Goal: Task Accomplishment & Management: Manage account settings

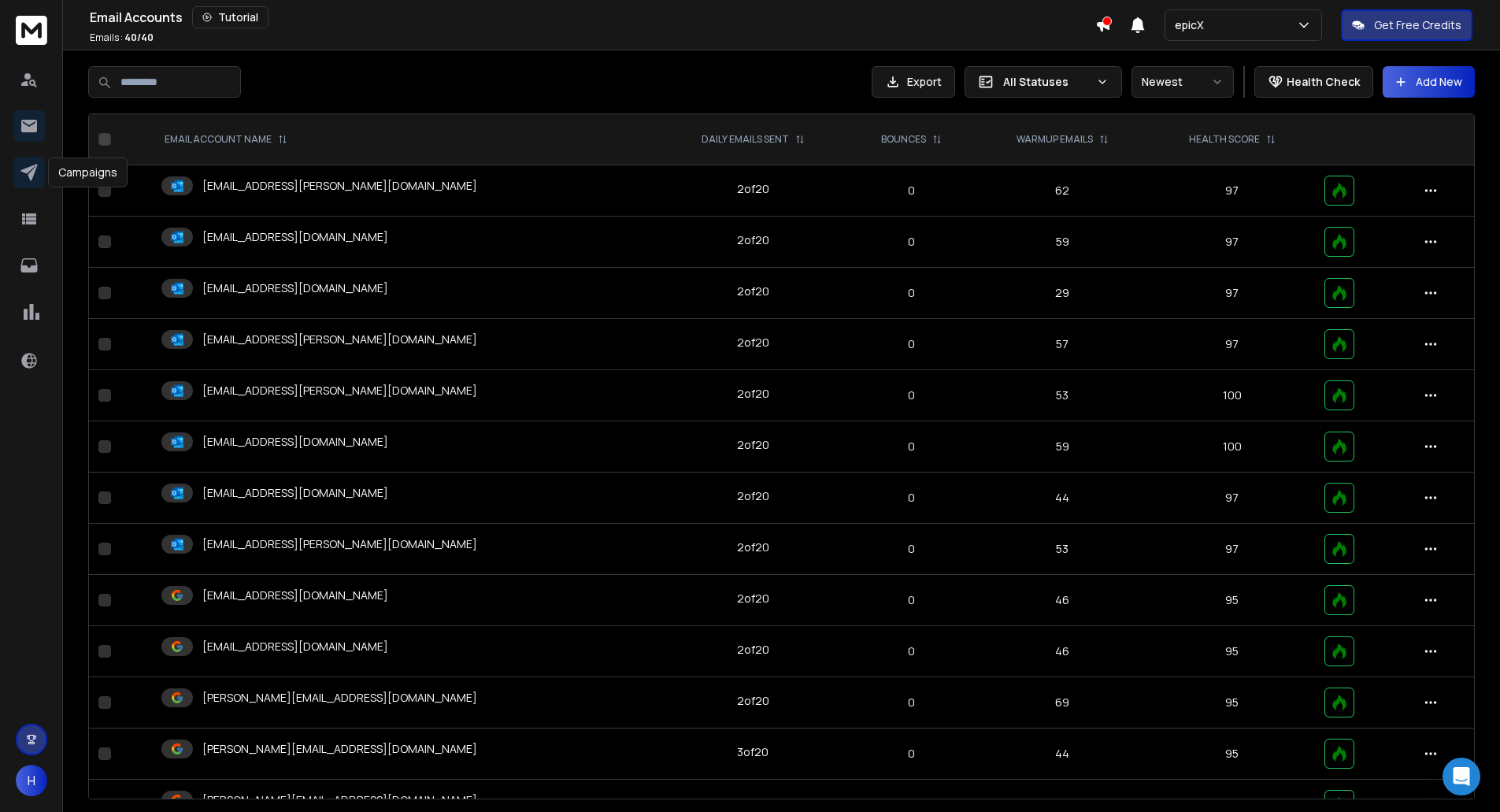
click at [29, 182] on link at bounding box center [29, 172] width 32 height 32
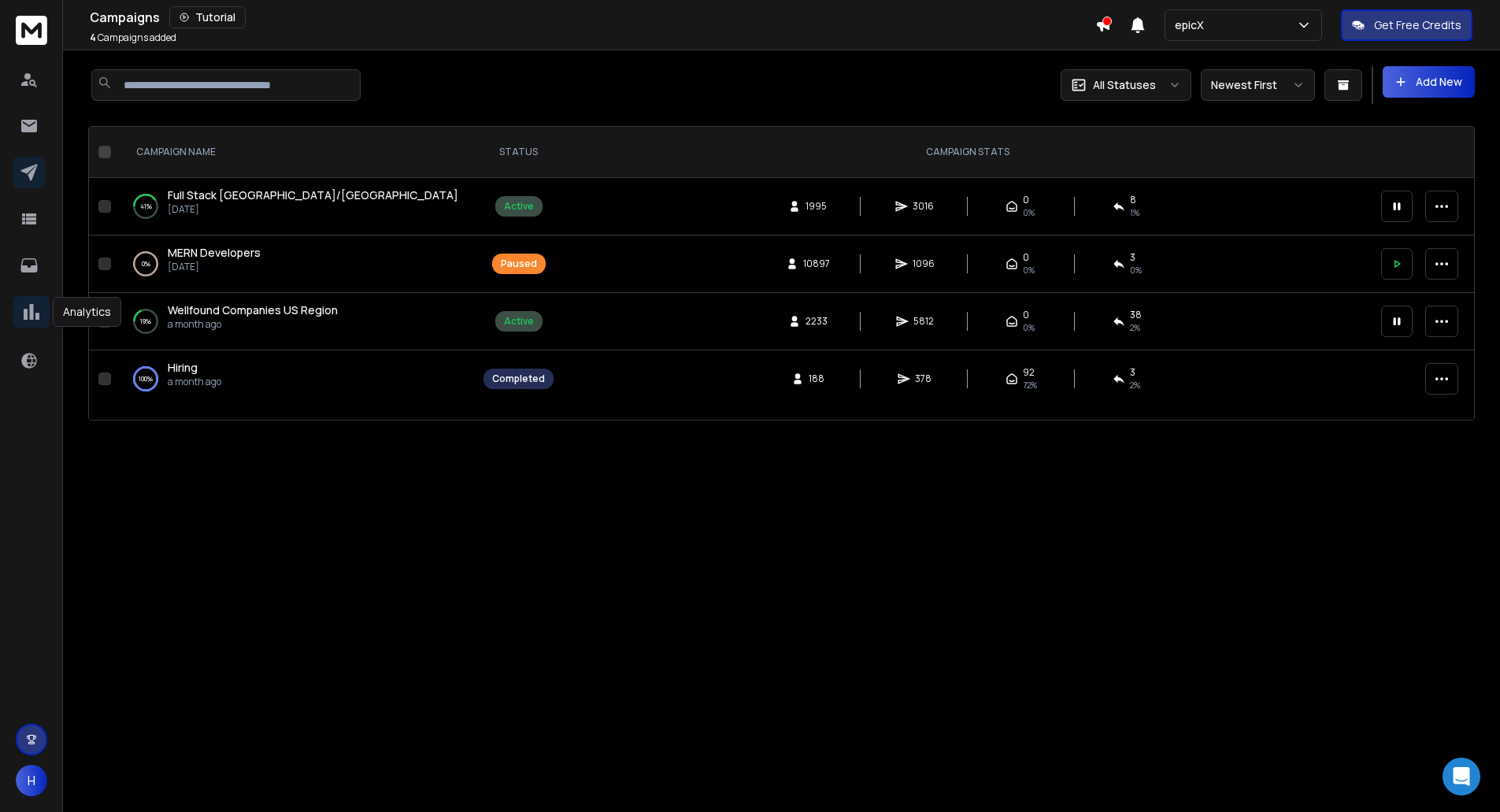
click at [35, 319] on icon at bounding box center [31, 311] width 16 height 16
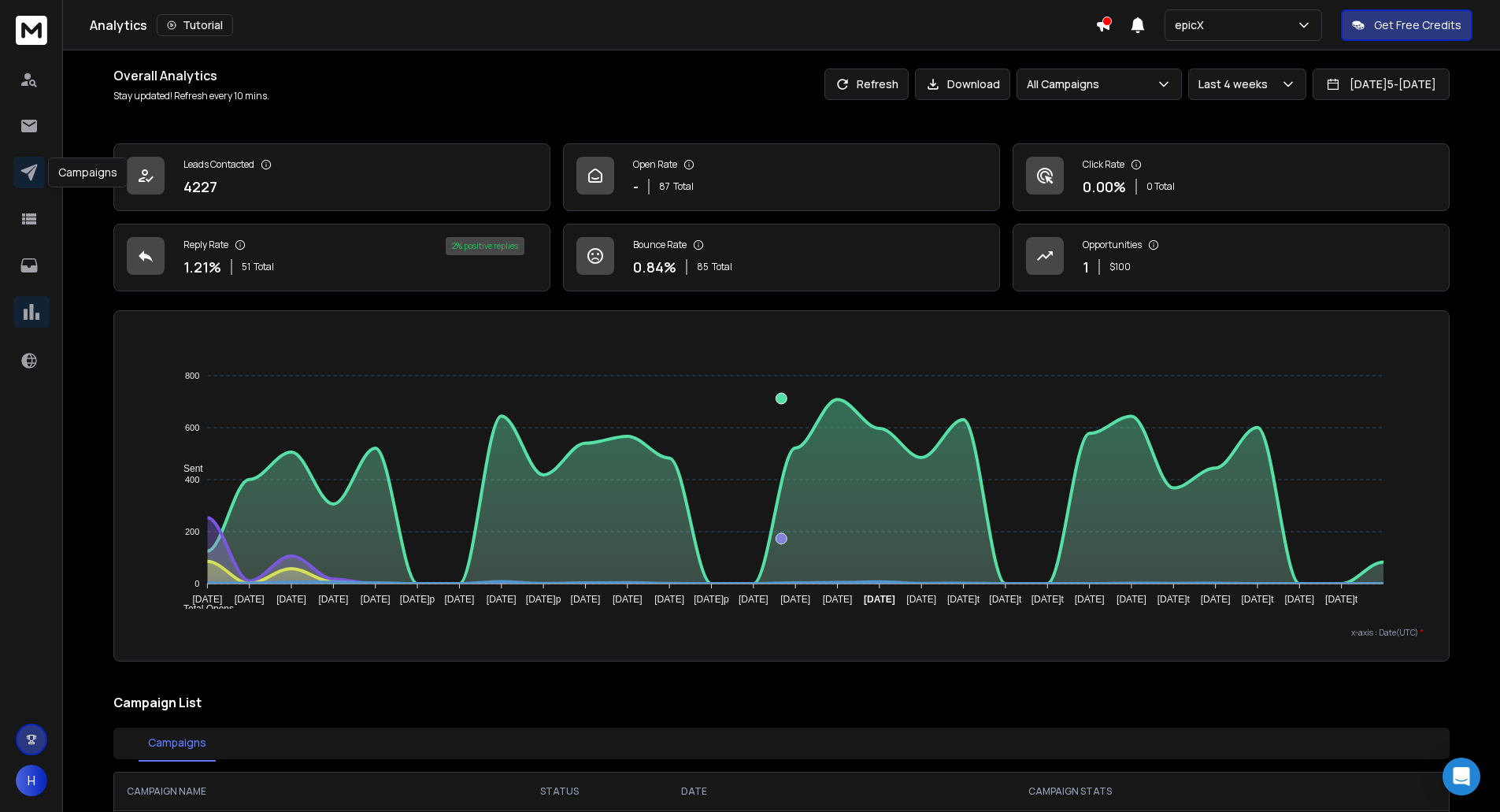
click at [16, 173] on link at bounding box center [29, 172] width 32 height 32
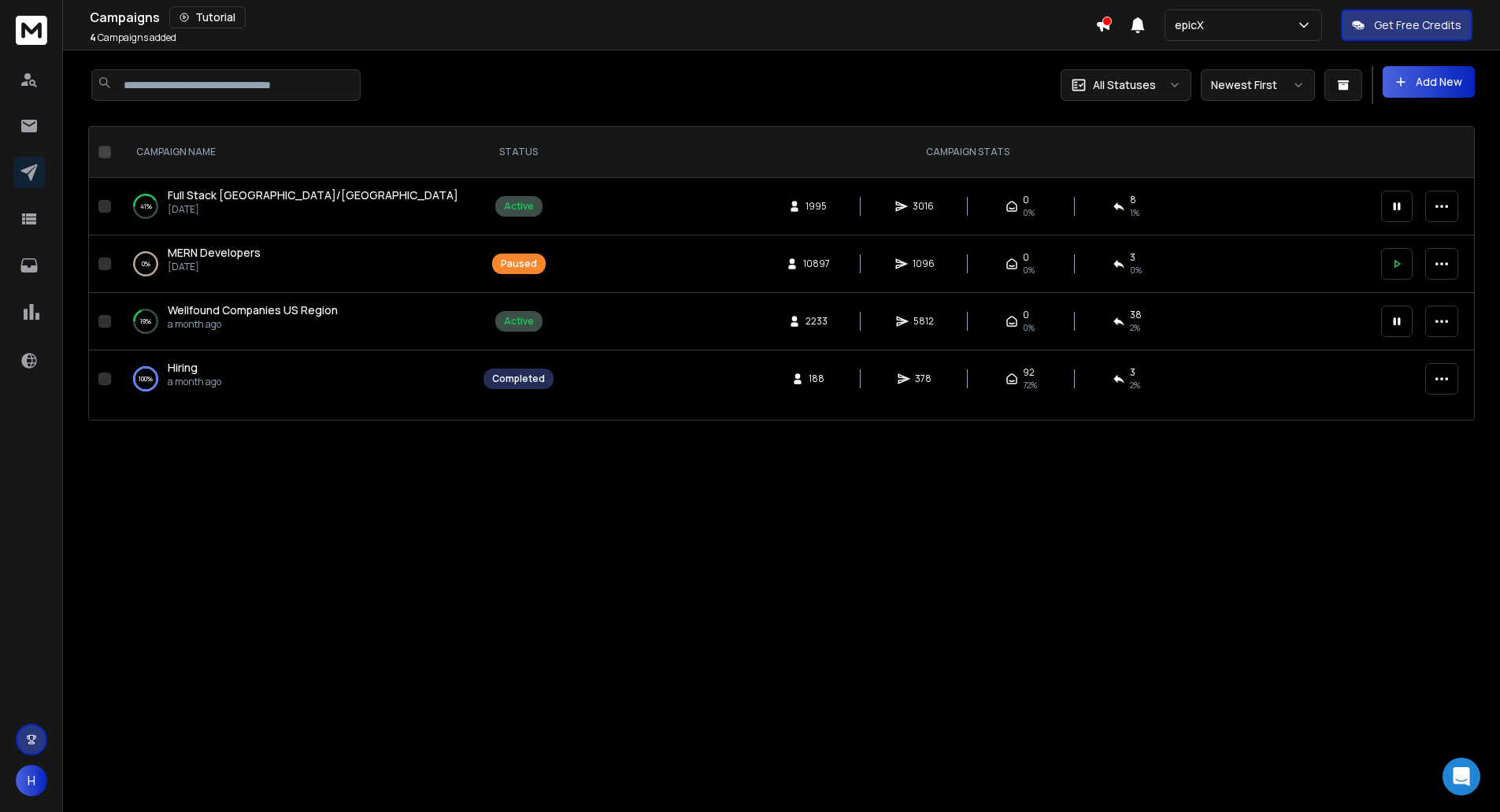
click at [1404, 331] on button at bounding box center [1396, 321] width 32 height 32
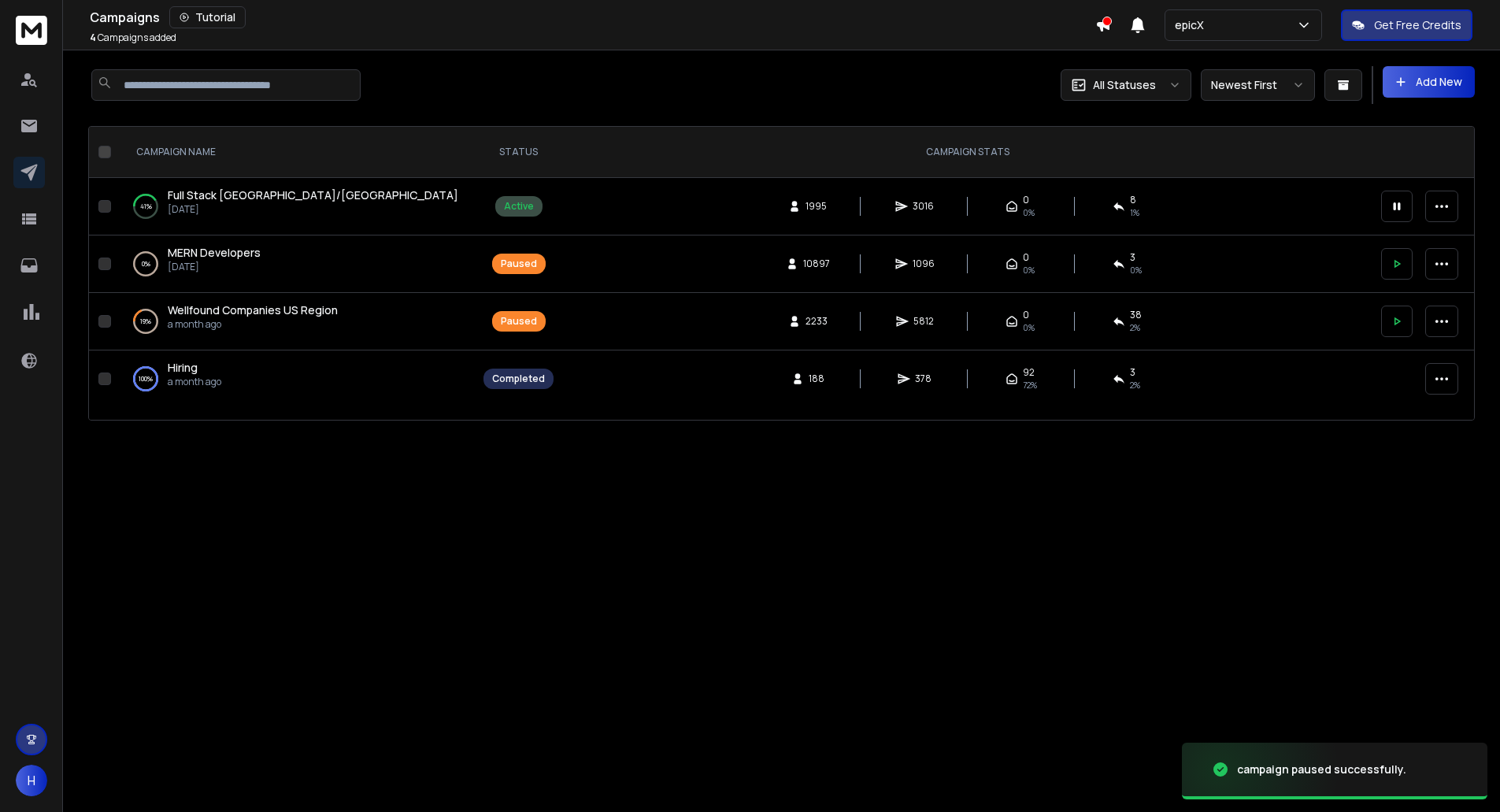
click at [239, 199] on span "Full Stack [GEOGRAPHIC_DATA]/[GEOGRAPHIC_DATA]" at bounding box center [313, 195] width 291 height 15
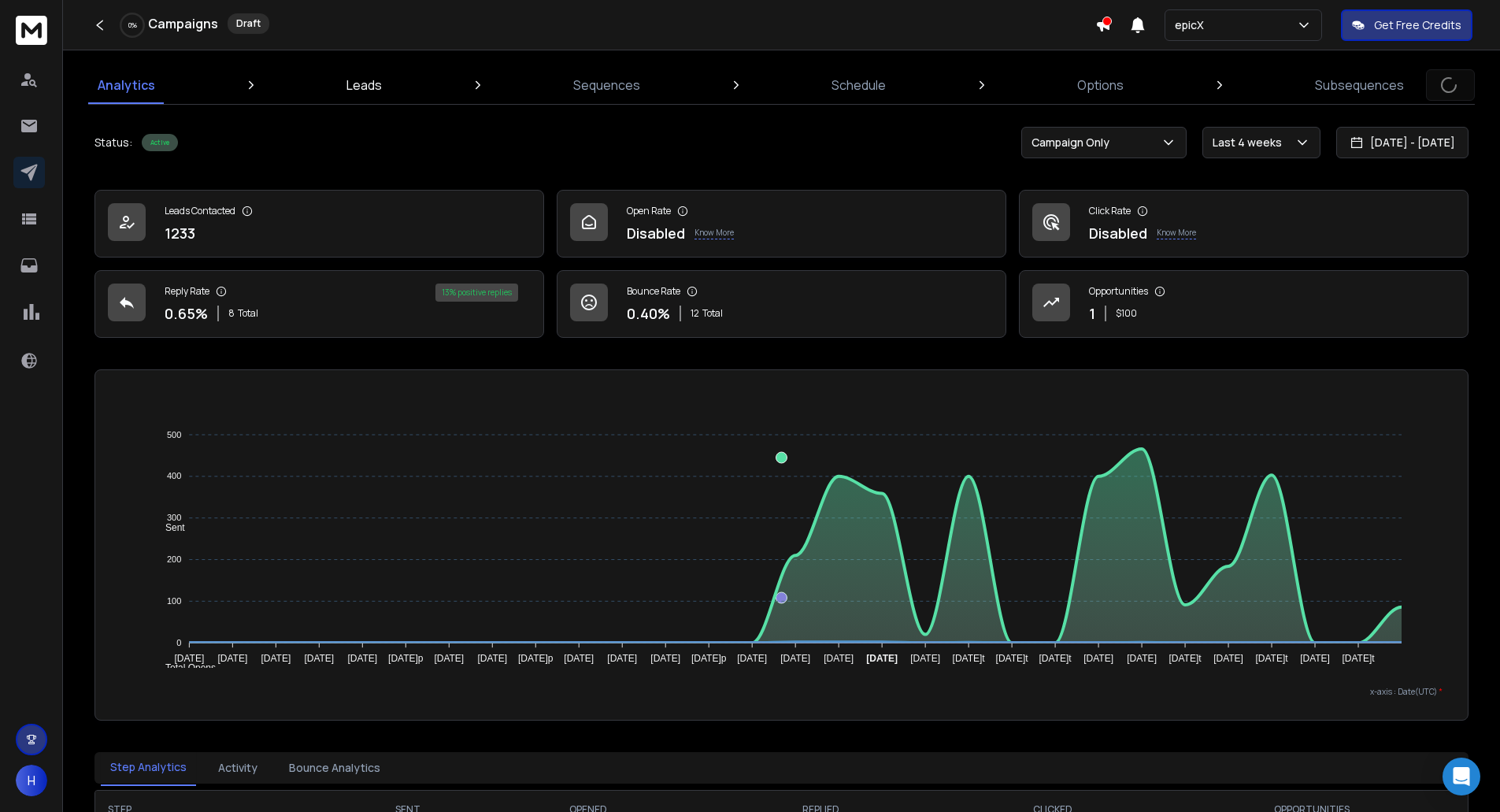
click at [364, 87] on p "Leads" at bounding box center [363, 85] width 35 height 19
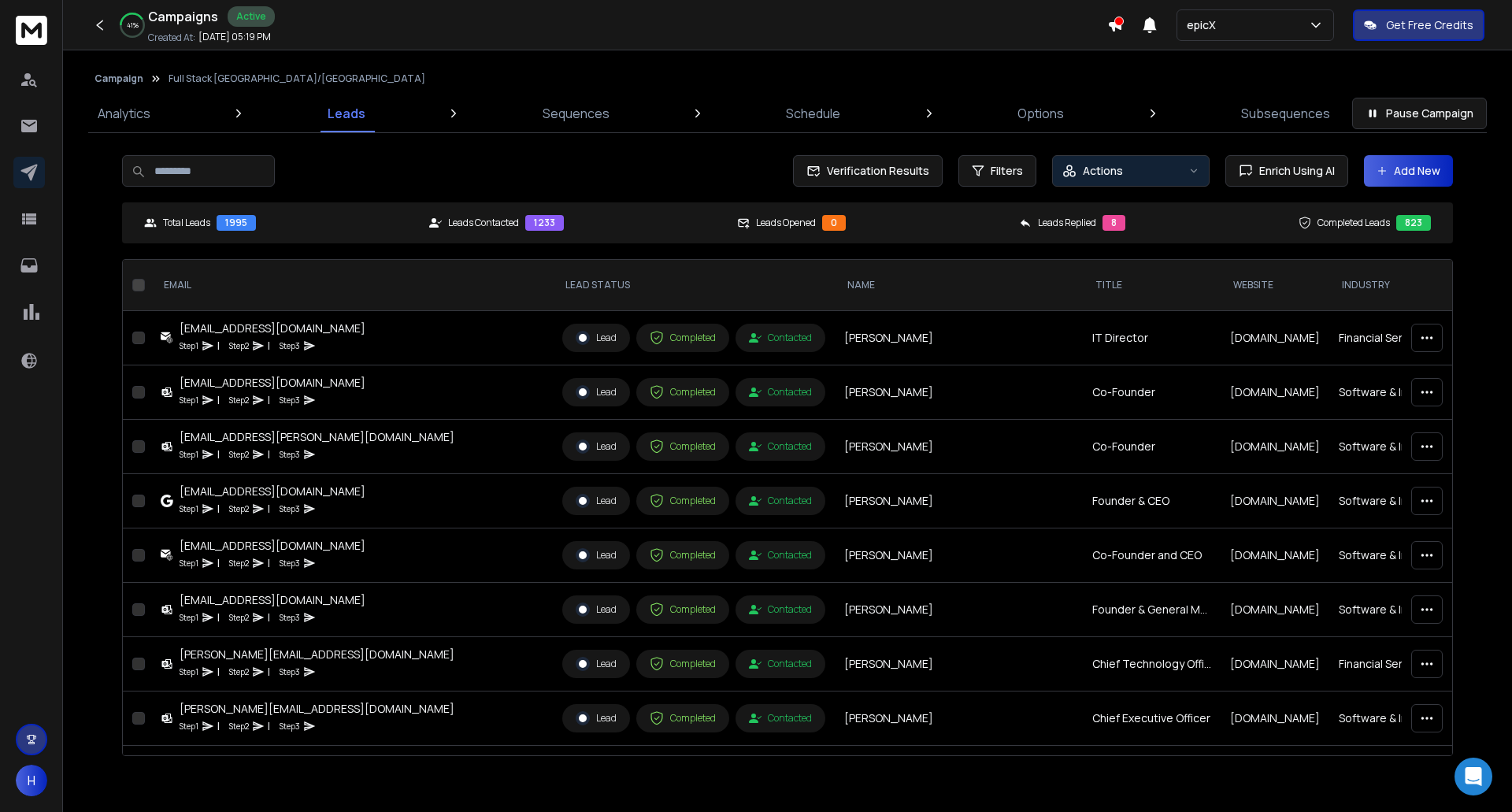
click at [1127, 177] on div "Actions" at bounding box center [1122, 171] width 120 height 16
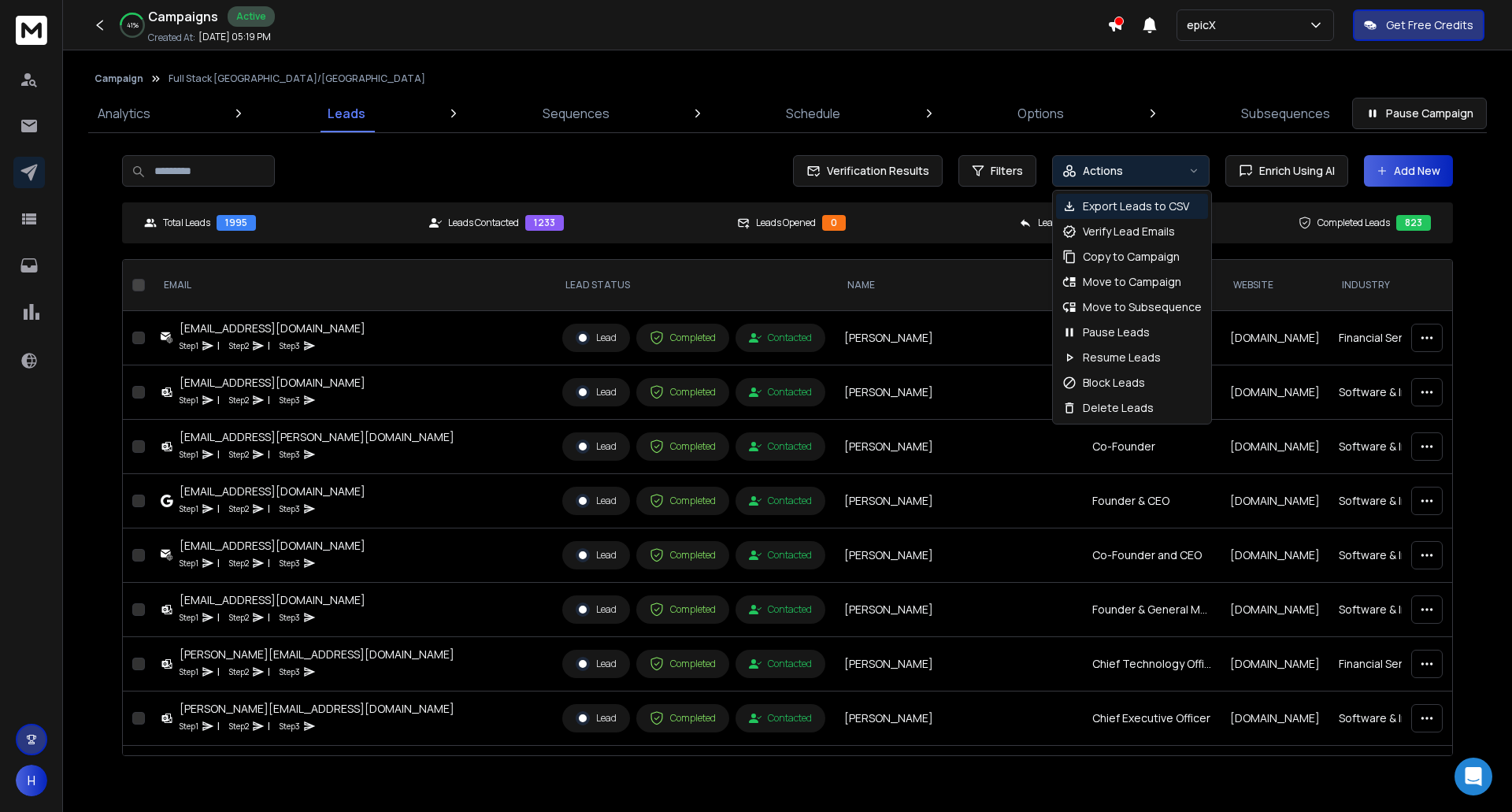
click at [1127, 177] on div "Actions" at bounding box center [1122, 171] width 120 height 16
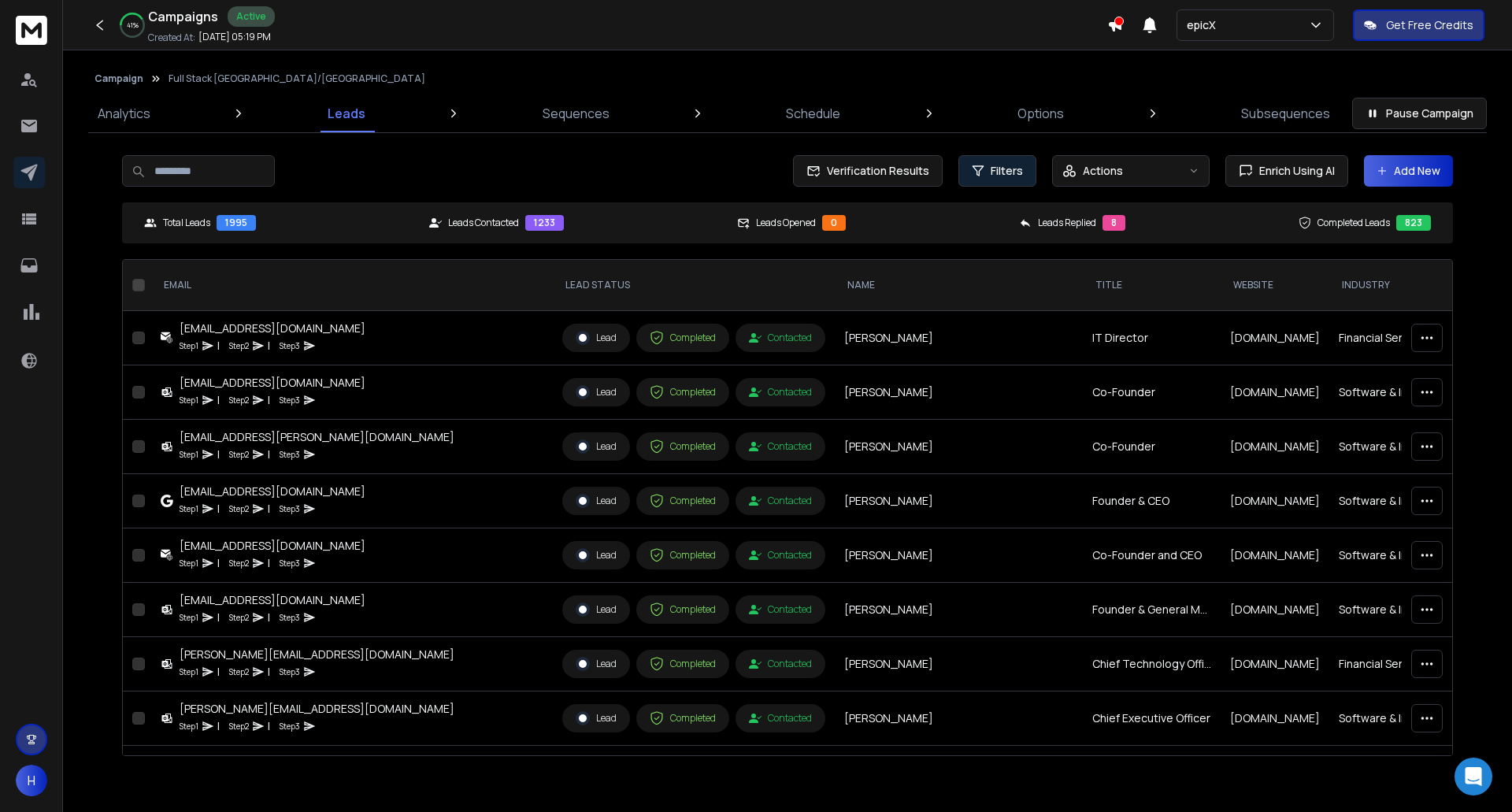
click at [989, 165] on button "Filters" at bounding box center [998, 171] width 78 height 32
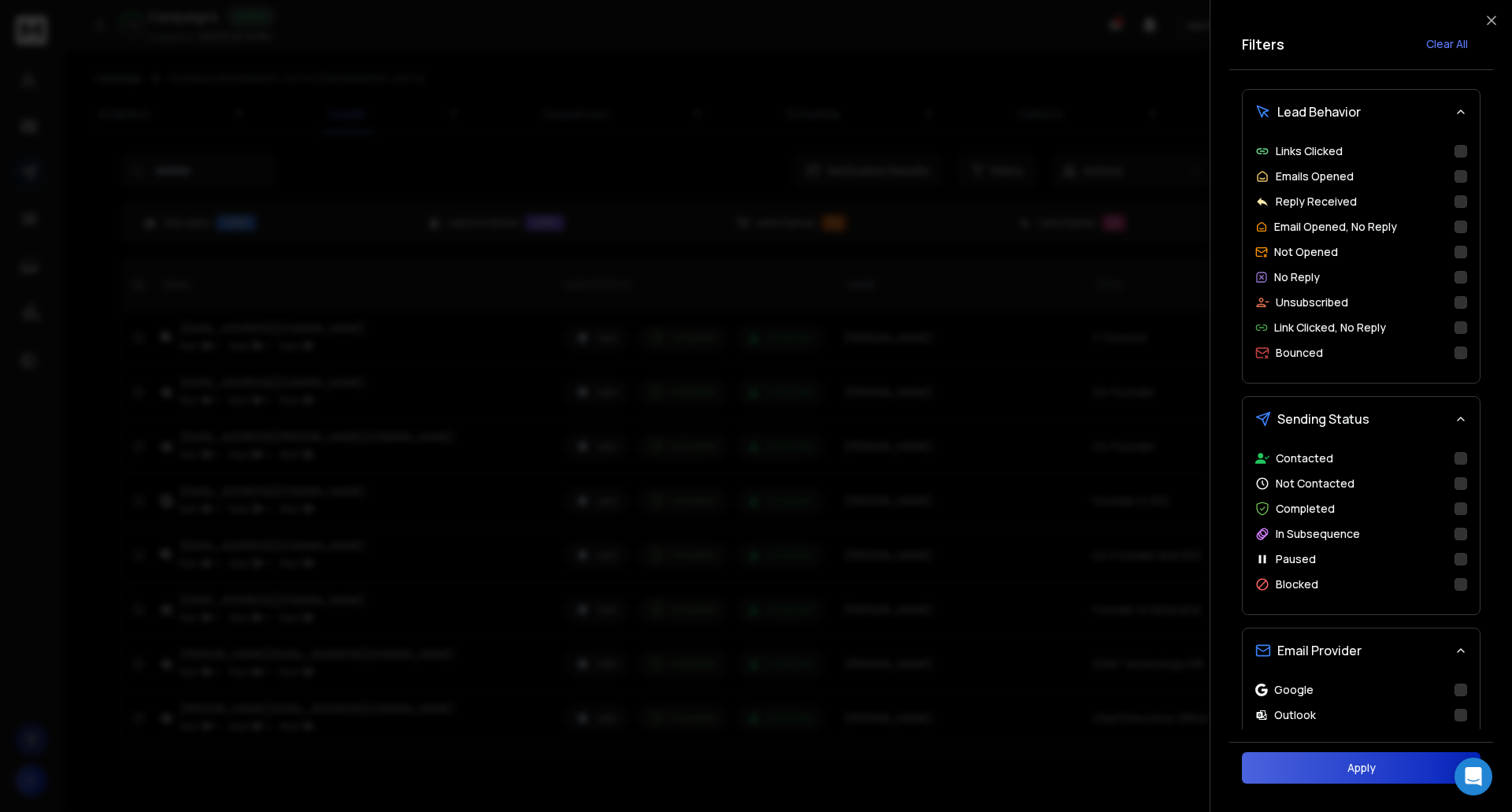
click at [1455, 488] on button "Not Contacted" at bounding box center [1461, 483] width 12 height 12
click at [1343, 765] on button "Apply" at bounding box center [1361, 767] width 238 height 32
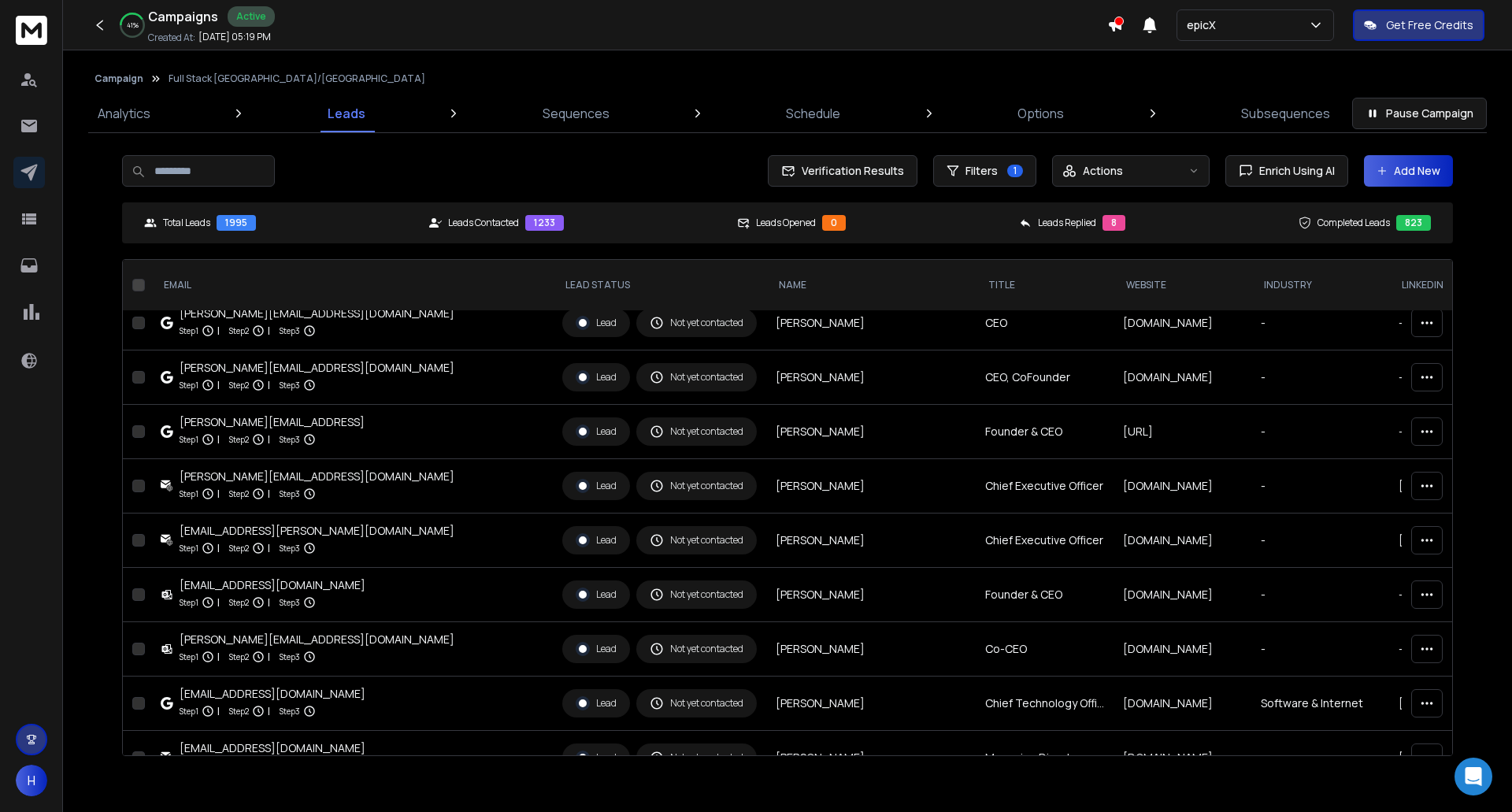
scroll to position [3555, 0]
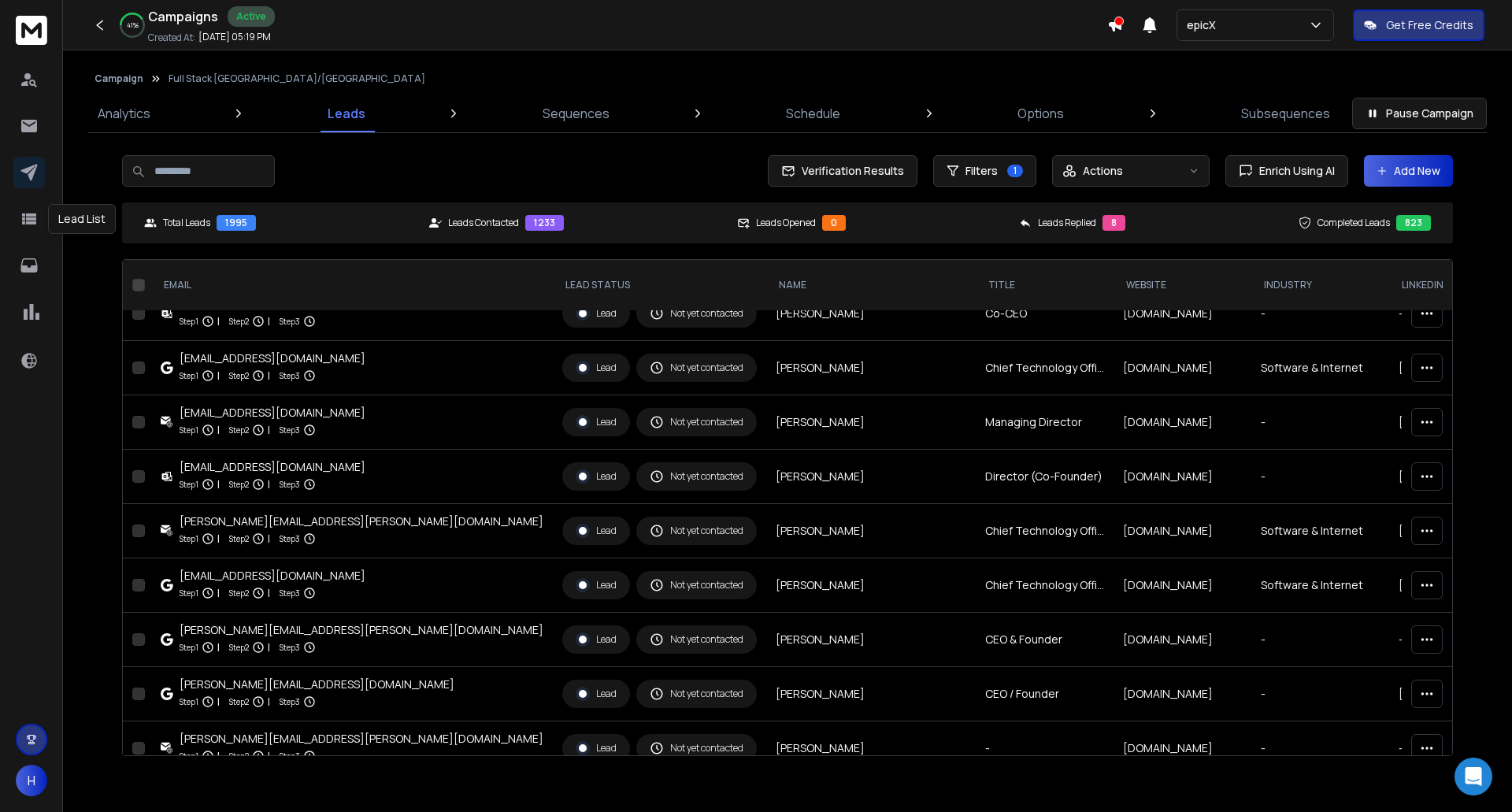
click at [33, 189] on div at bounding box center [31, 175] width 36 height 37
click at [32, 167] on icon at bounding box center [29, 173] width 16 height 16
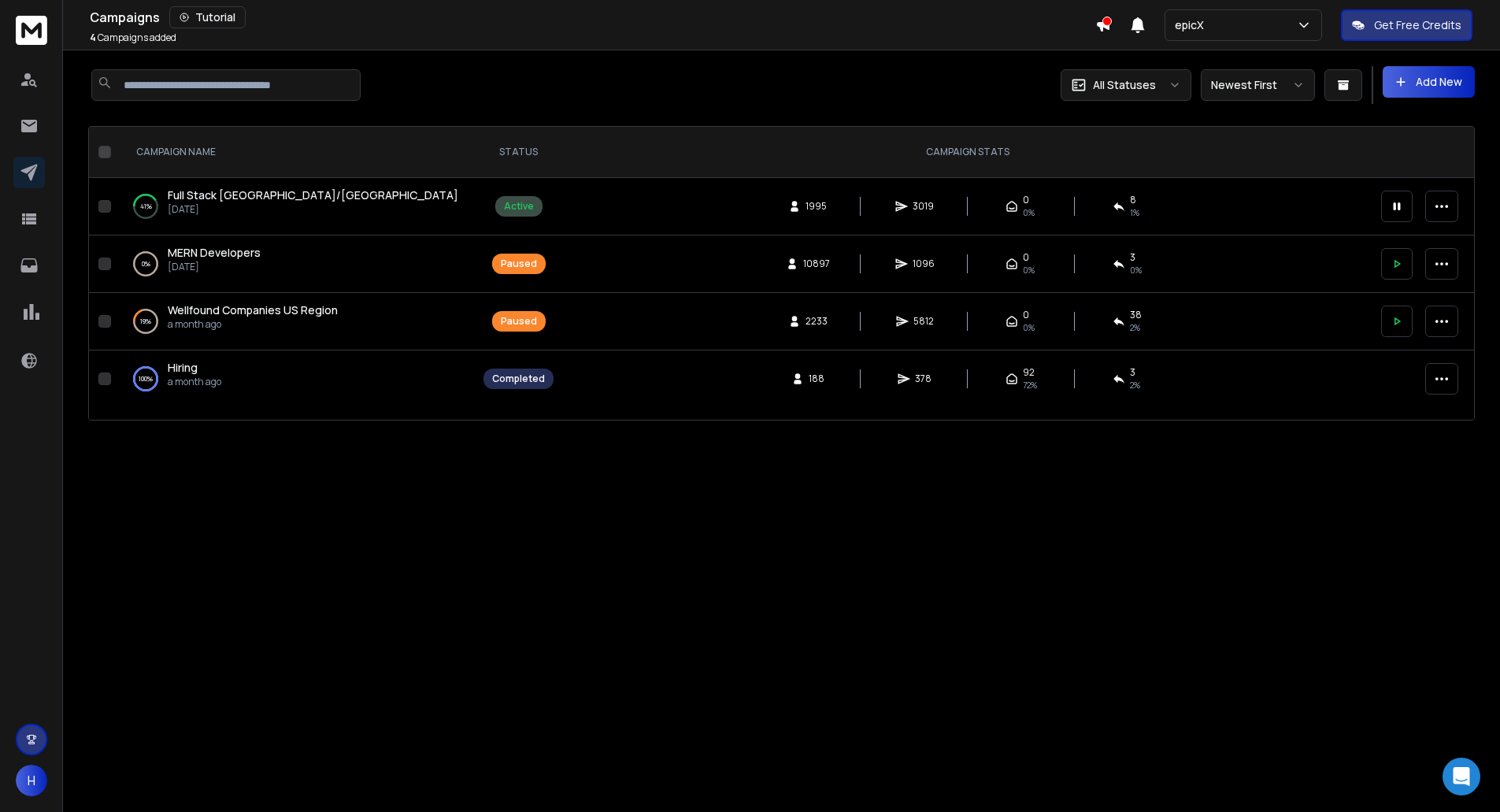
click at [590, 196] on div "1995 3019 0 0% 8 1 %" at bounding box center [967, 206] width 790 height 25
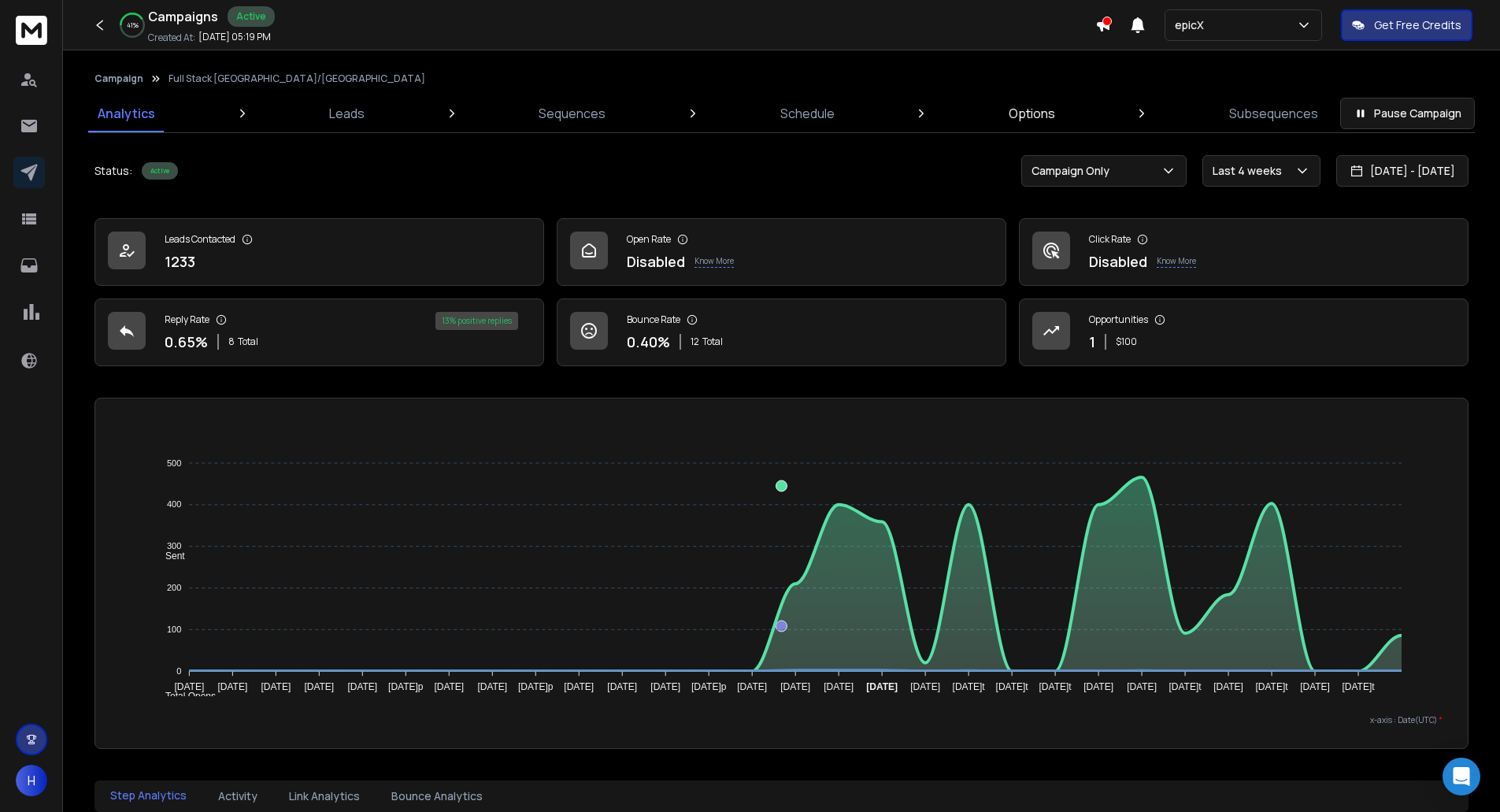
click at [1041, 121] on p "Options" at bounding box center [1032, 113] width 47 height 19
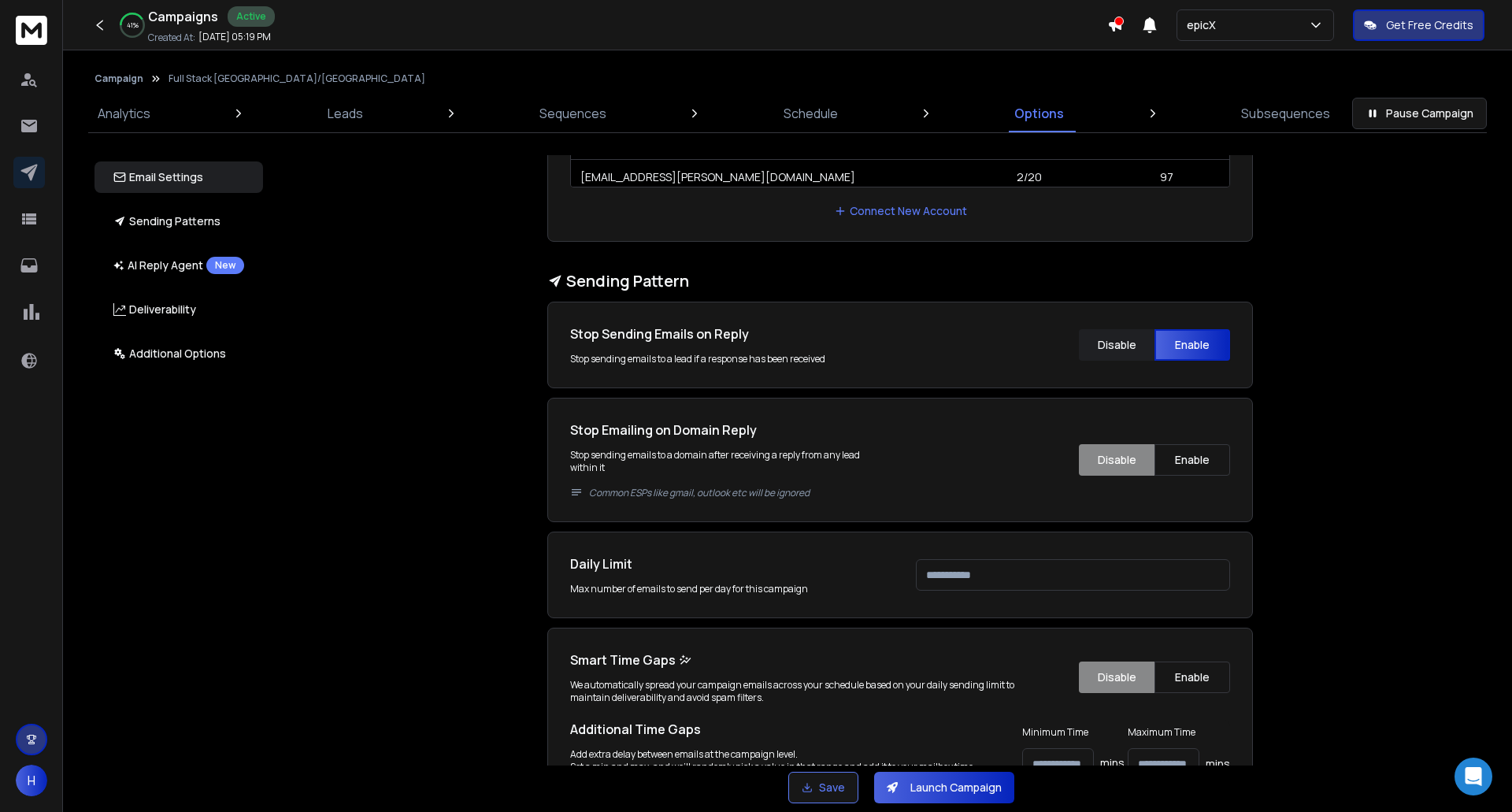
scroll to position [630, 0]
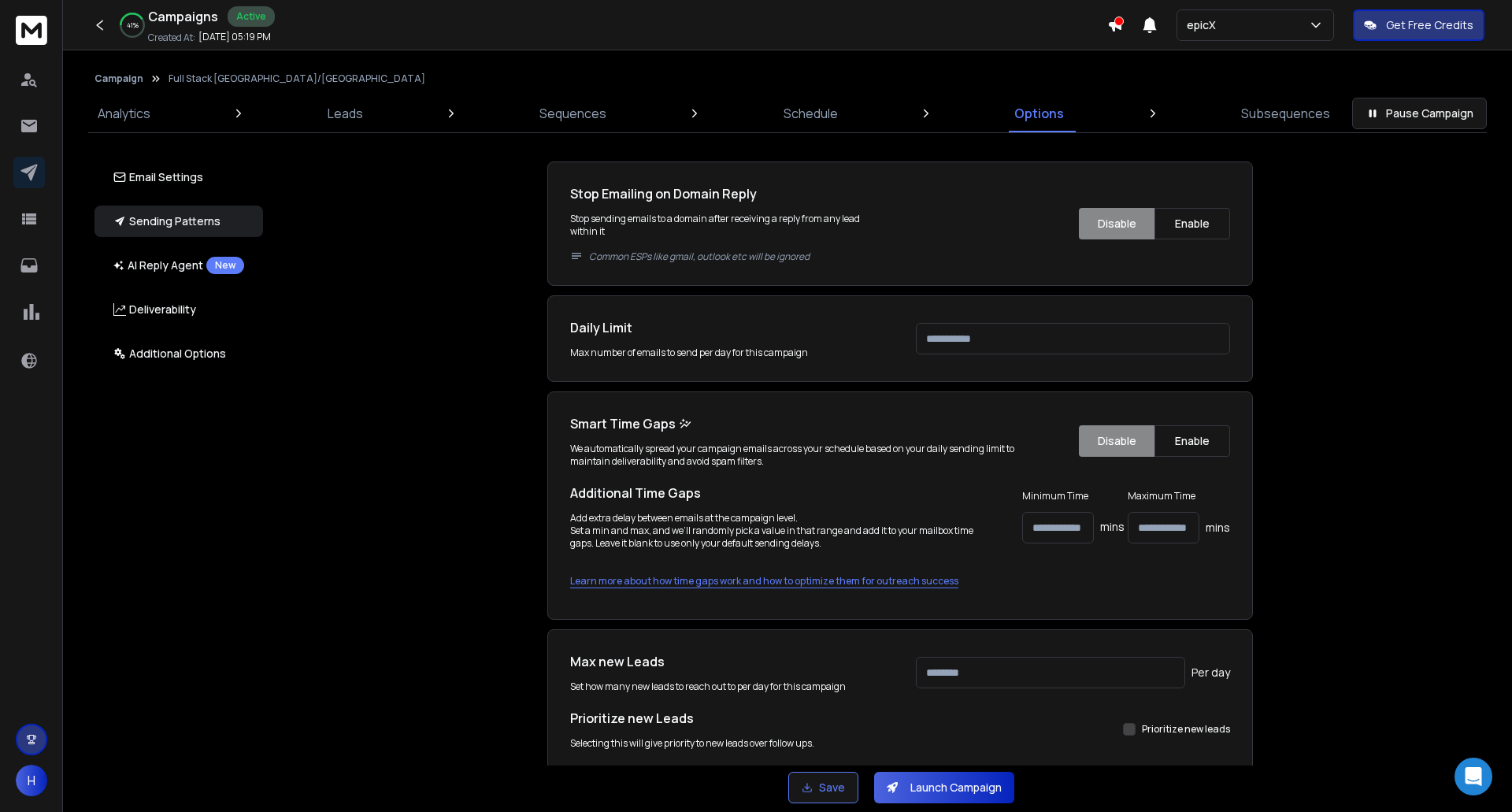
drag, startPoint x: 1022, startPoint y: 520, endPoint x: 1012, endPoint y: 518, distance: 10.2
click at [1022, 518] on input "**" at bounding box center [1058, 527] width 72 height 32
type input "*"
click at [919, 672] on input "***" at bounding box center [1051, 672] width 269 height 32
type input "***"
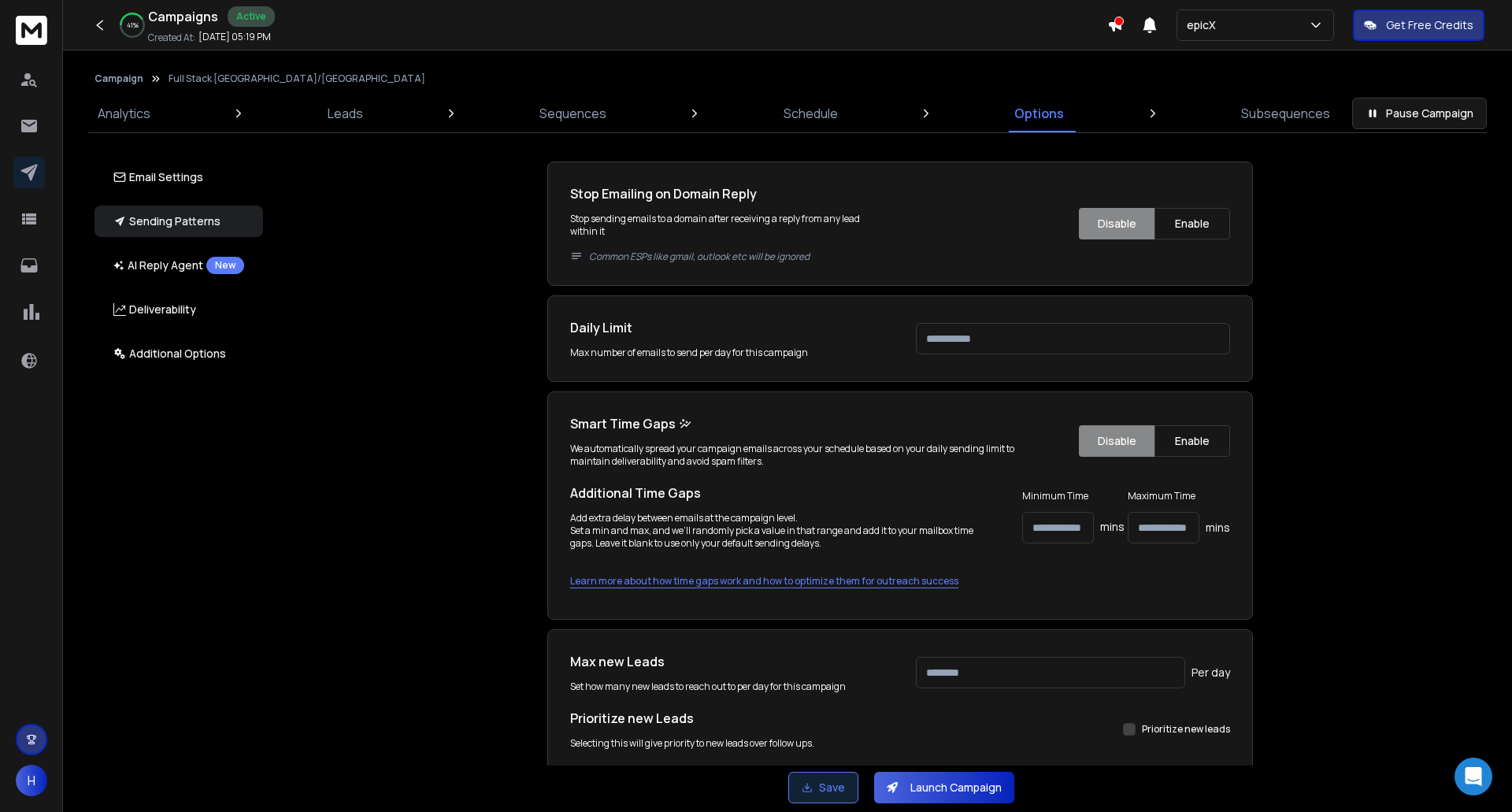
click at [824, 781] on button "Save" at bounding box center [824, 787] width 70 height 32
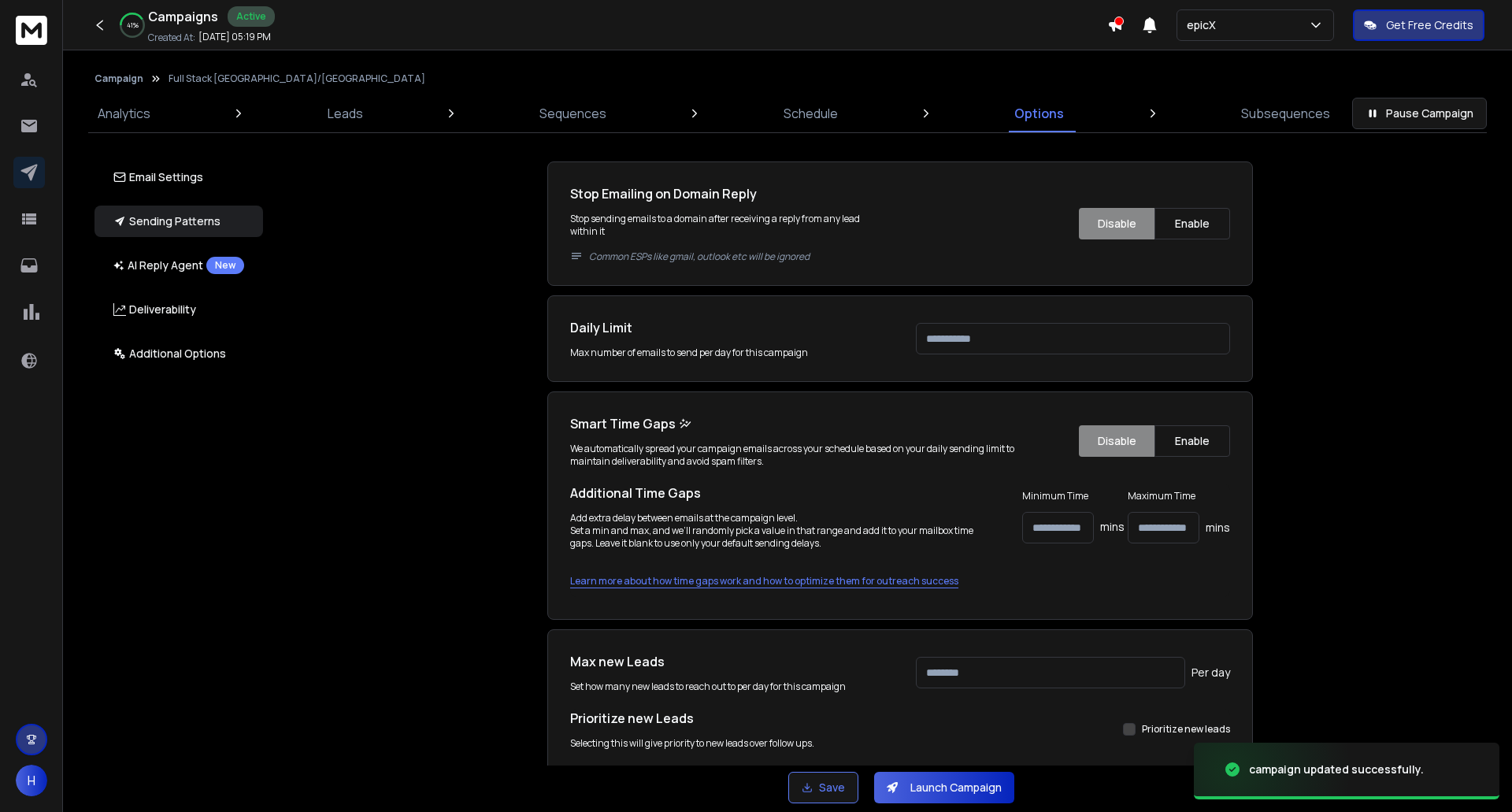
click at [954, 791] on button "Launch Campaign" at bounding box center [945, 787] width 140 height 32
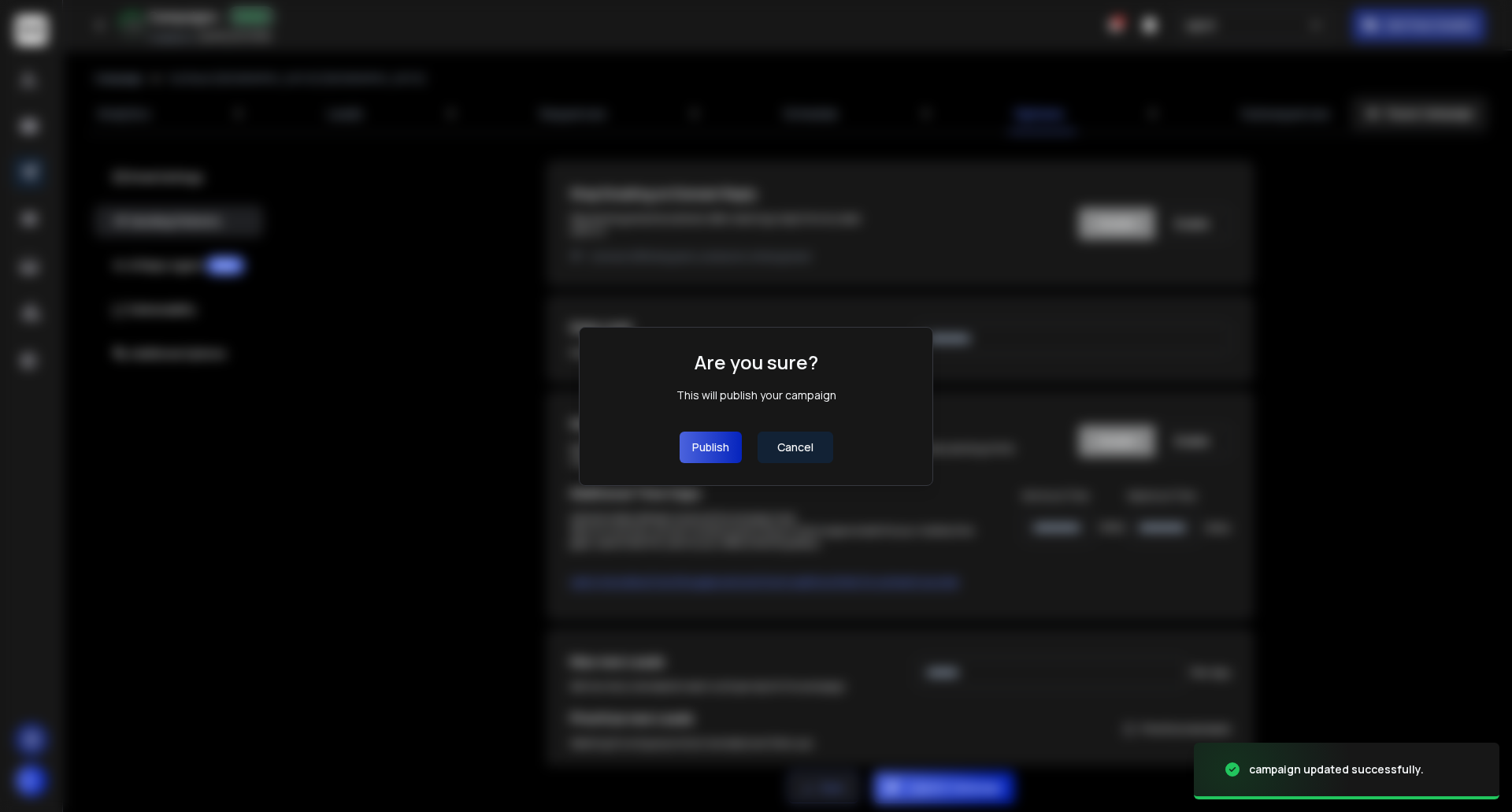
click at [714, 446] on button "Publish" at bounding box center [711, 447] width 62 height 32
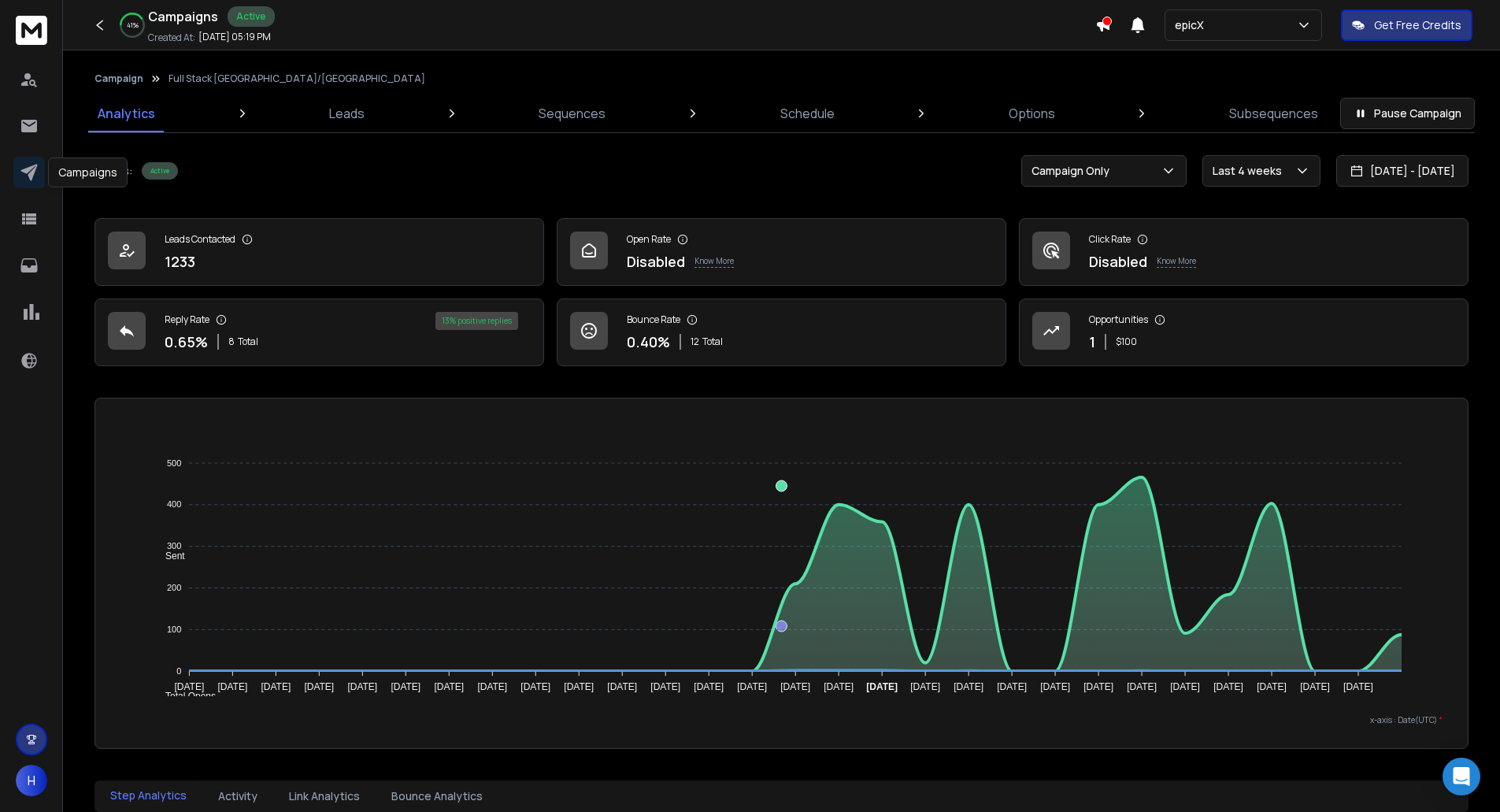
click at [27, 179] on icon at bounding box center [29, 172] width 19 height 19
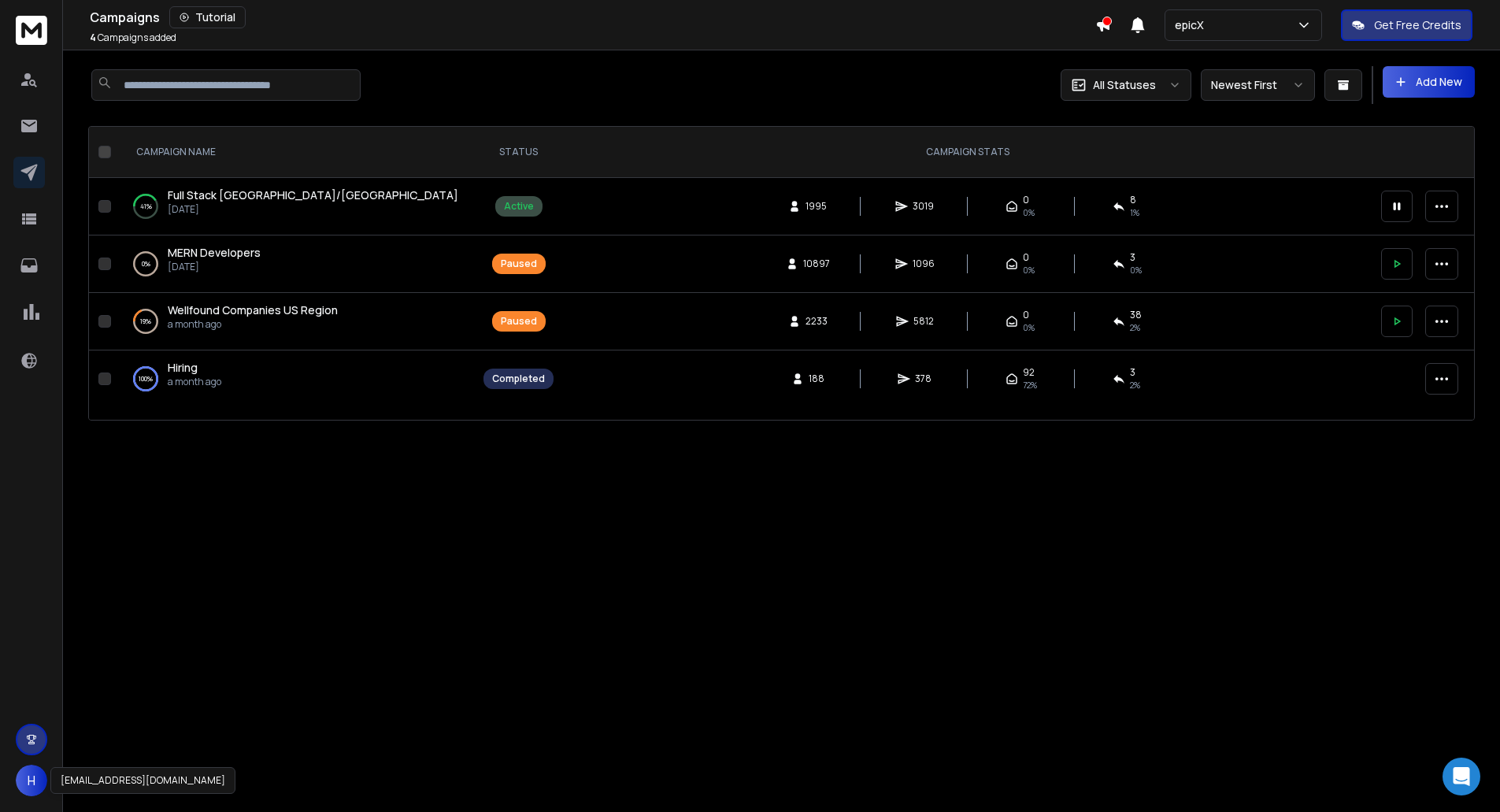
click at [40, 778] on span "H" at bounding box center [31, 780] width 32 height 32
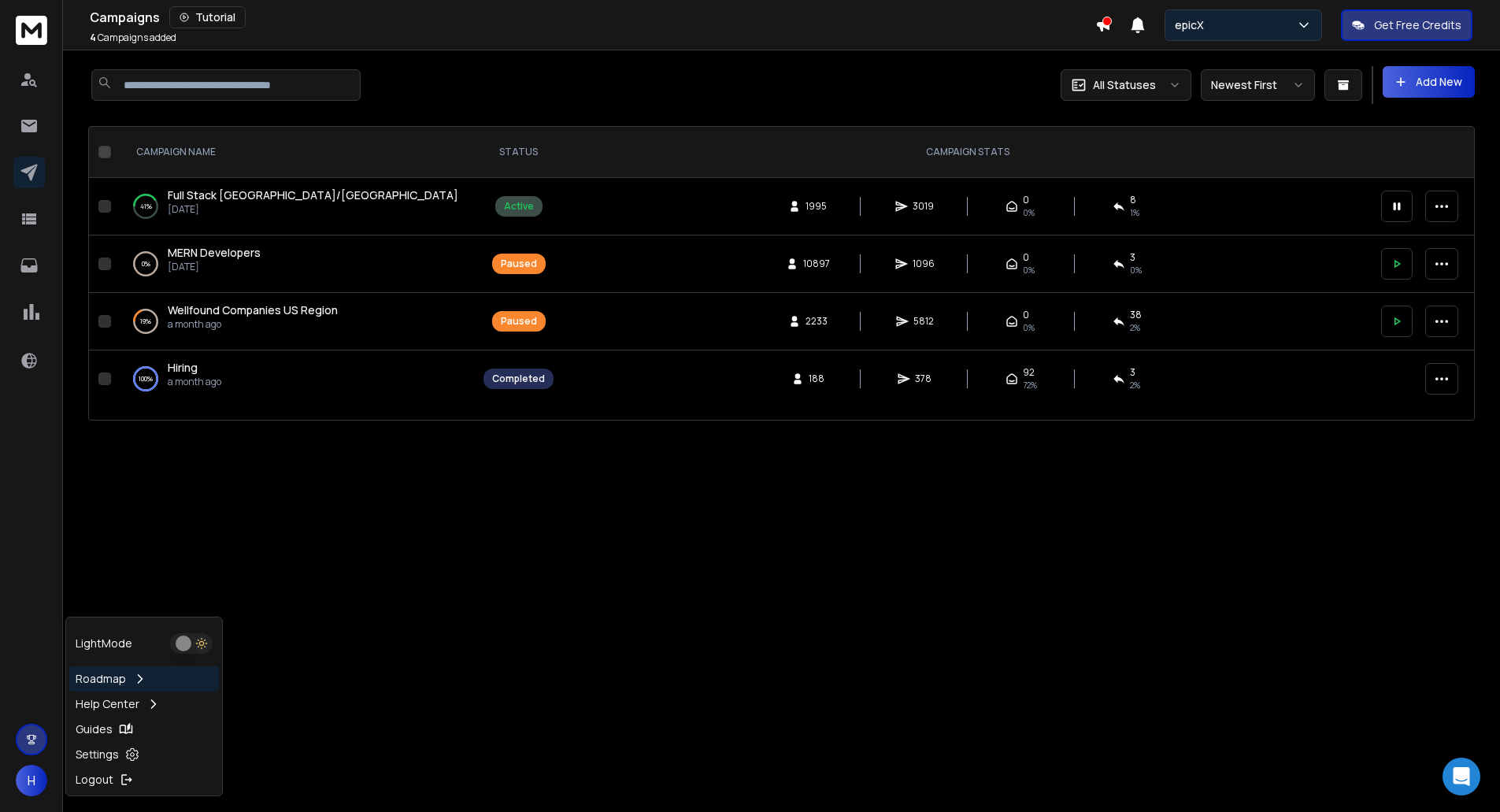
click at [1226, 23] on div "epicX" at bounding box center [1243, 24] width 137 height 16
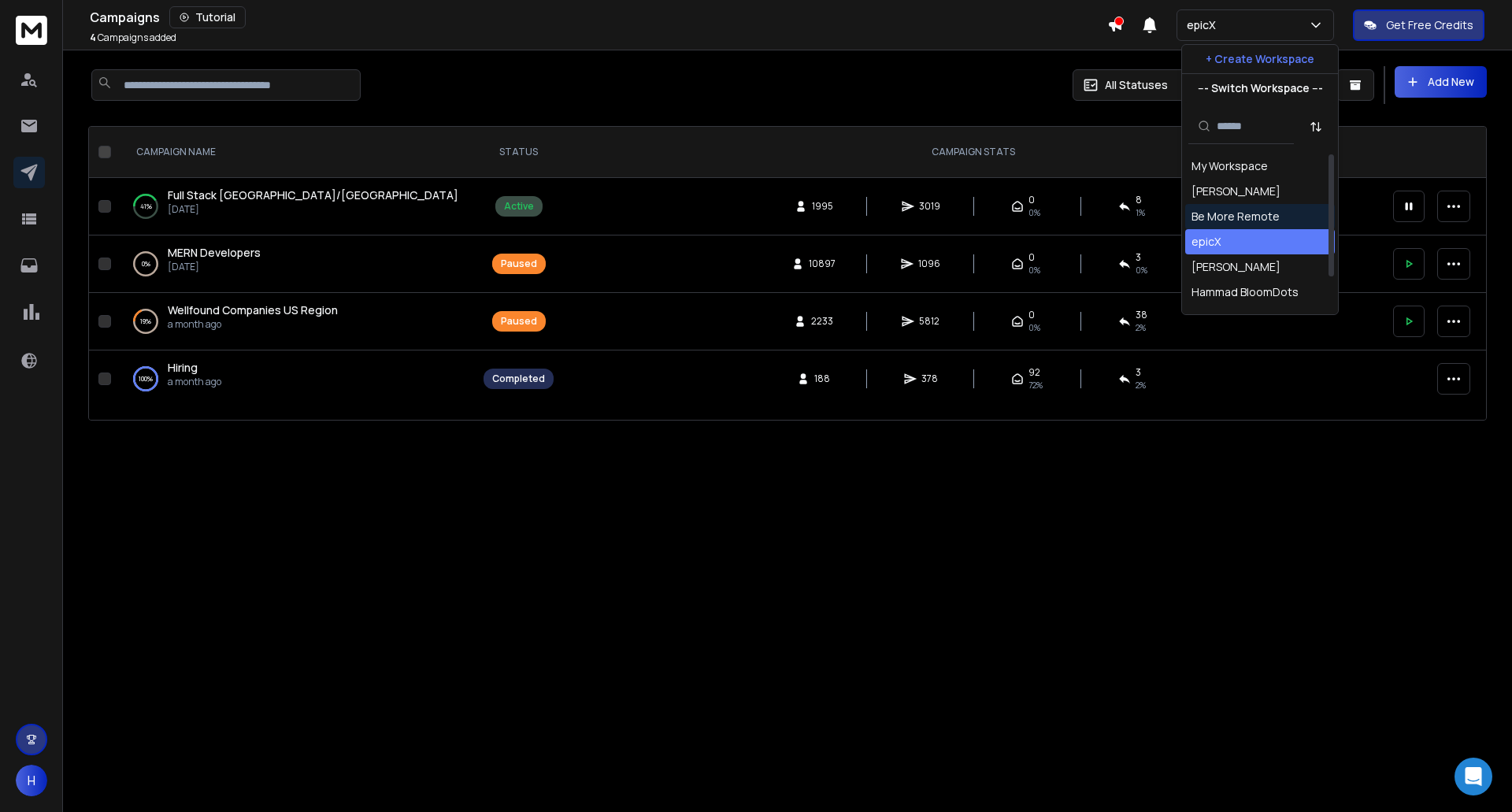
click at [1211, 216] on div "Be More Remote" at bounding box center [1236, 216] width 88 height 16
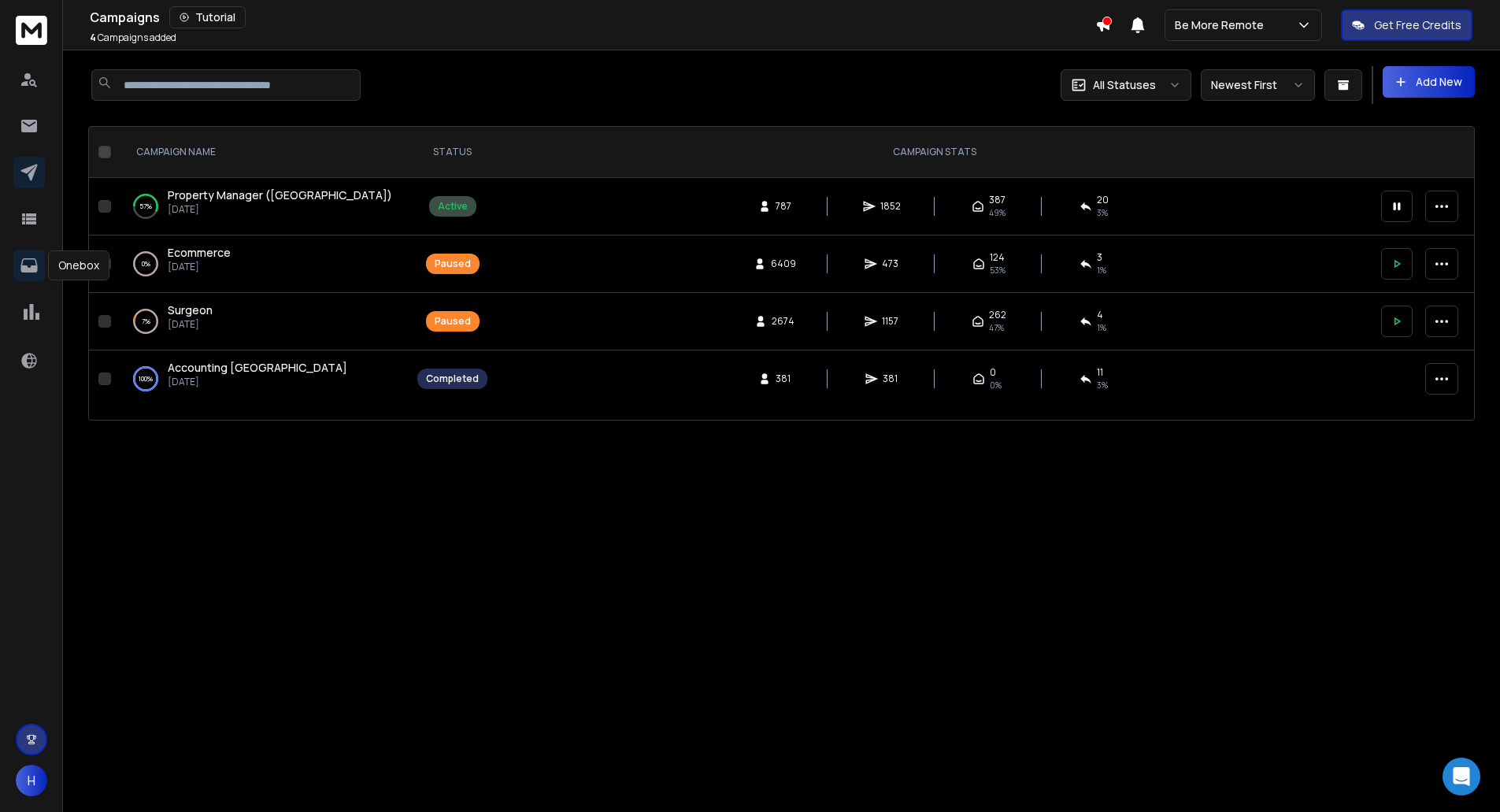
click at [26, 271] on icon at bounding box center [29, 264] width 16 height 14
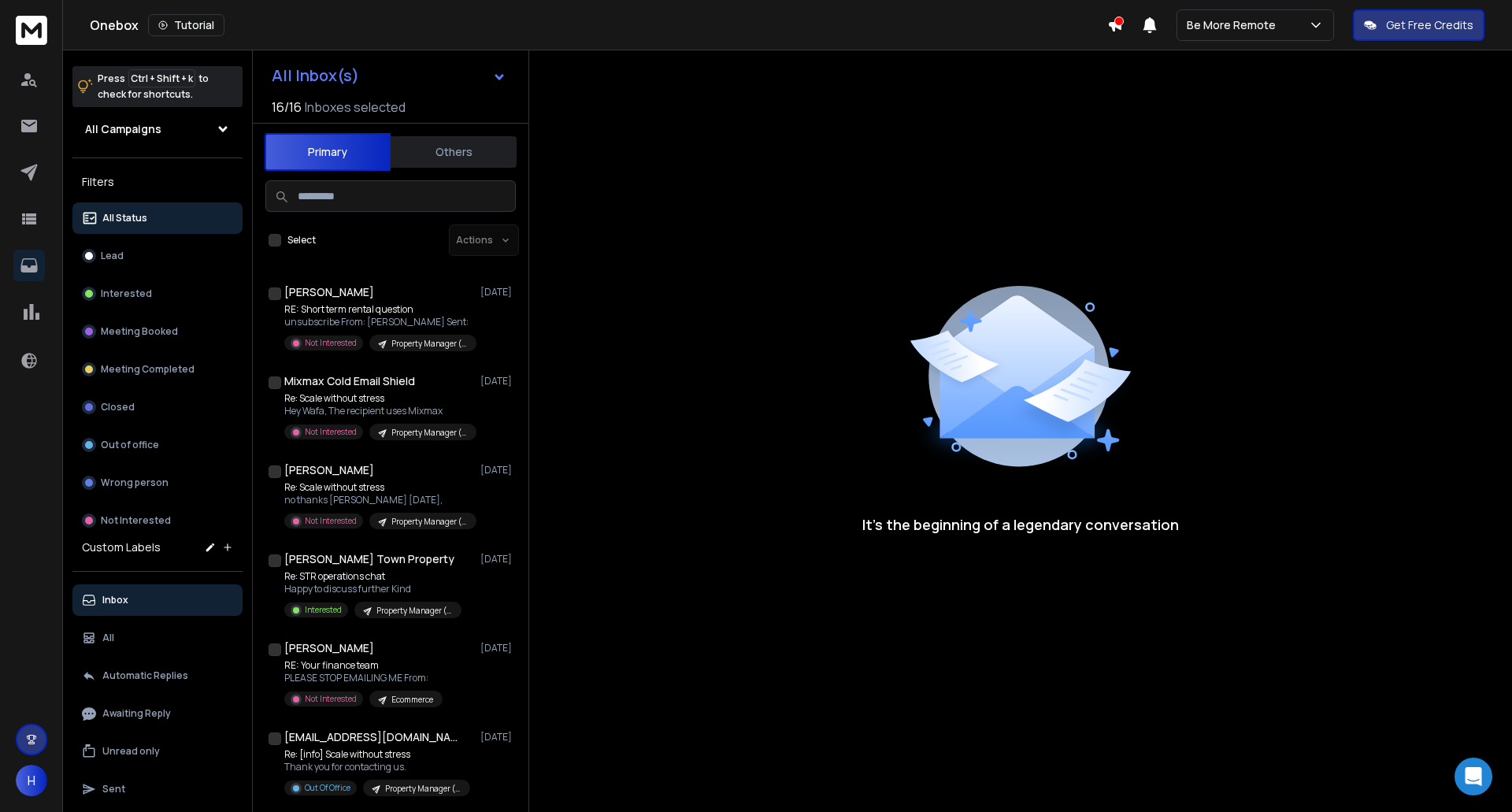
click at [107, 630] on div "All" at bounding box center [98, 637] width 33 height 19
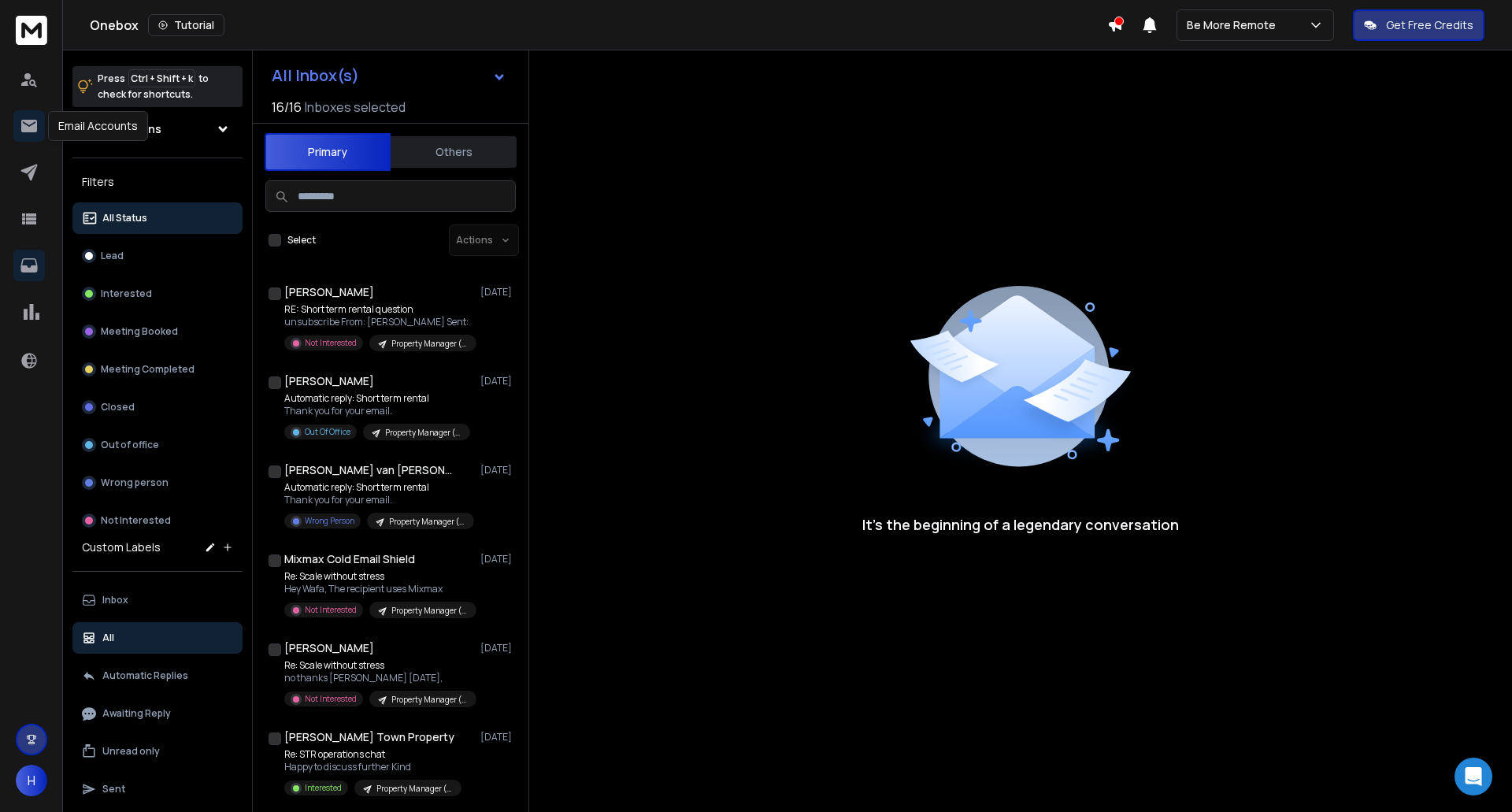
click at [38, 135] on link at bounding box center [29, 126] width 32 height 32
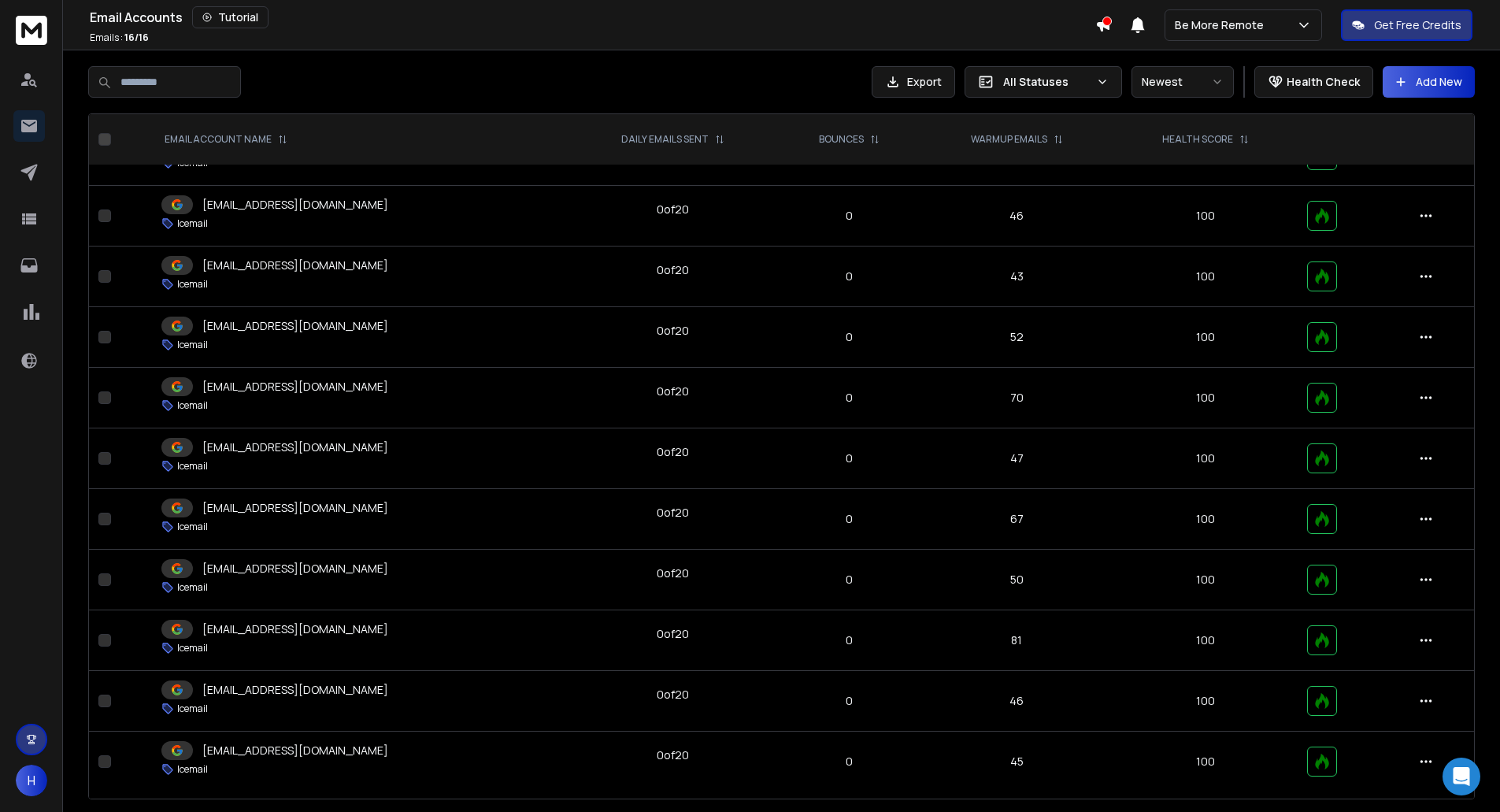
scroll to position [348, 0]
